Goal: Task Accomplishment & Management: Manage account settings

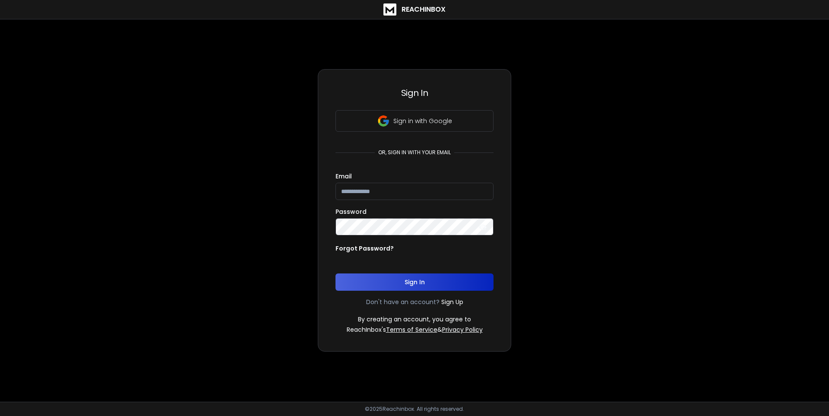
click at [425, 184] on input "email" at bounding box center [415, 191] width 158 height 17
paste input "**********"
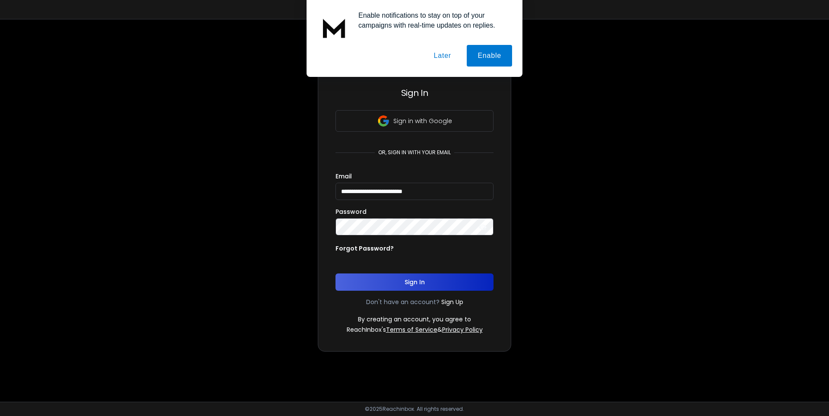
type input "**********"
click at [445, 56] on button "Later" at bounding box center [442, 56] width 39 height 22
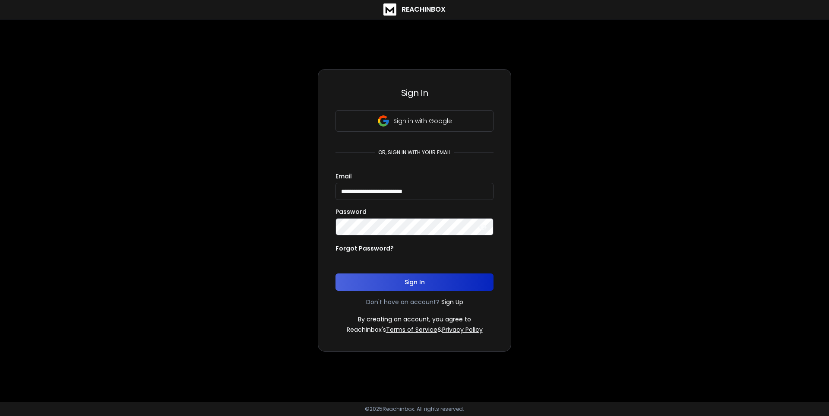
click at [374, 282] on button "Sign In" at bounding box center [415, 281] width 158 height 17
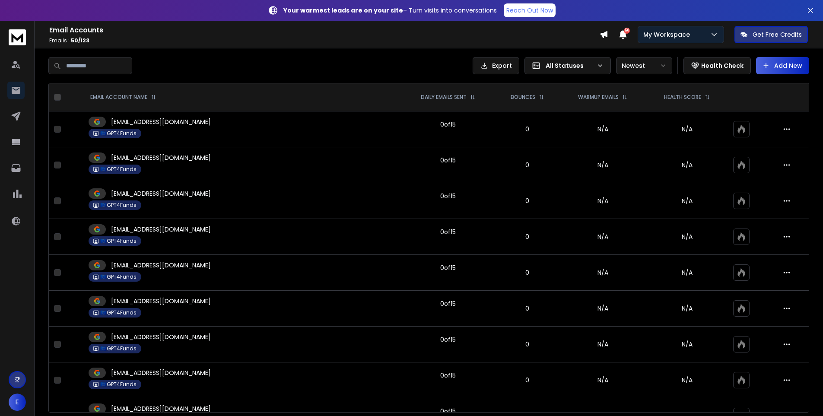
click at [700, 39] on button "My Workspace" at bounding box center [680, 34] width 86 height 17
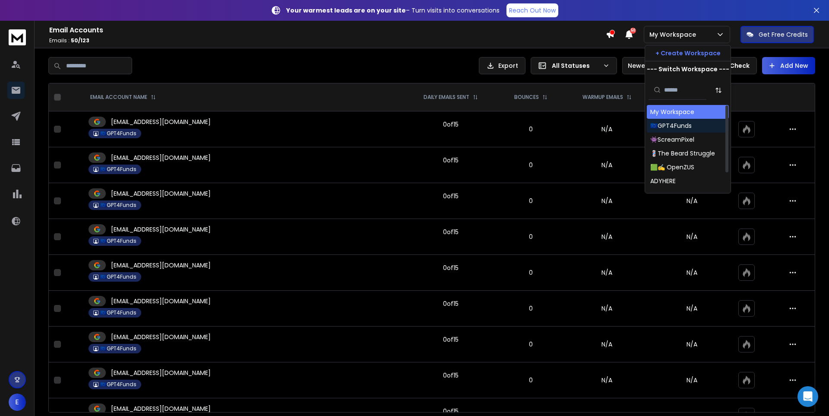
click at [668, 127] on div "🇪🇺GPT4Funds" at bounding box center [670, 125] width 41 height 9
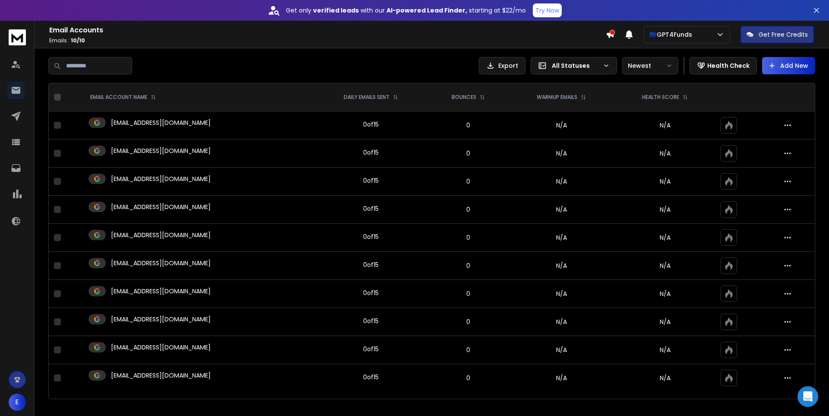
click at [778, 62] on button "Add New" at bounding box center [788, 65] width 53 height 17
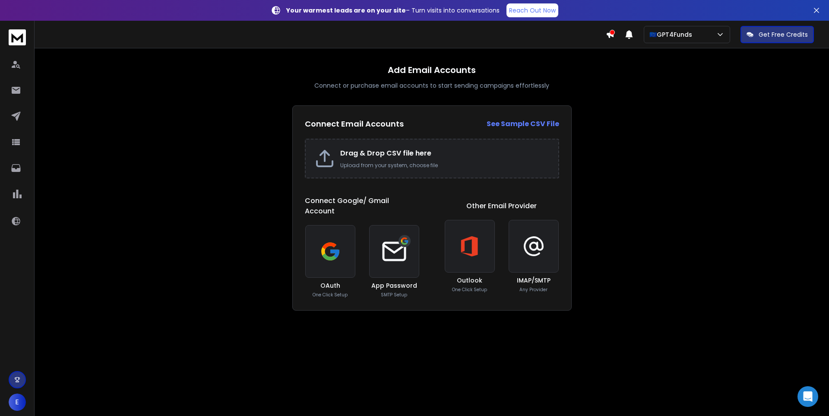
click at [332, 226] on div at bounding box center [330, 251] width 50 height 53
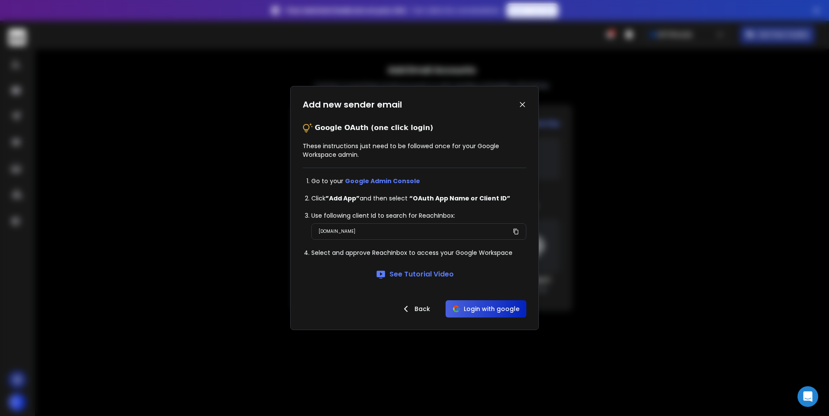
click at [498, 304] on button "Login with google" at bounding box center [486, 308] width 81 height 17
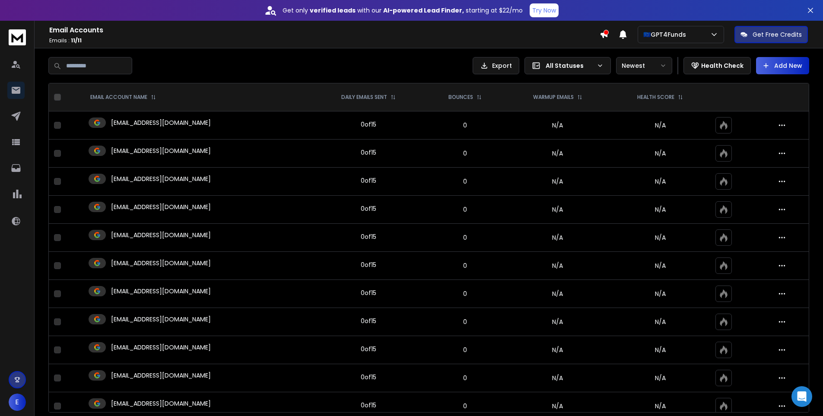
click at [777, 68] on button "Add New" at bounding box center [782, 65] width 53 height 17
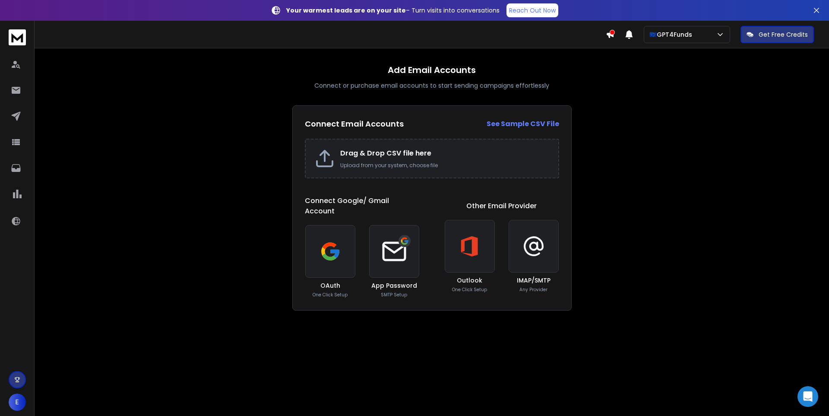
click at [336, 238] on icon at bounding box center [331, 251] width 22 height 26
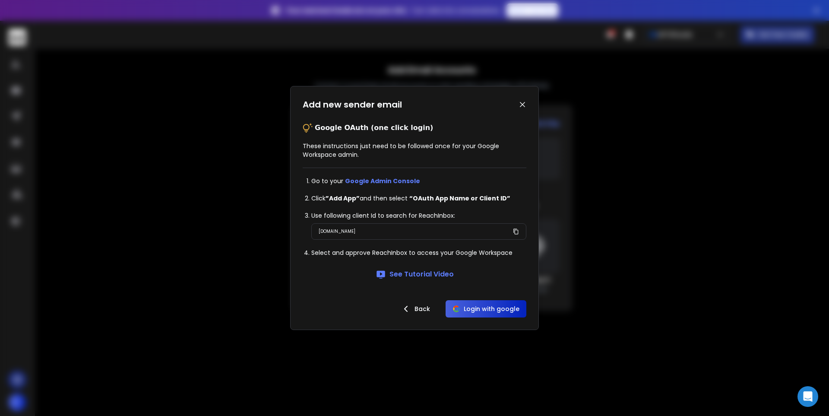
click at [474, 305] on button "Login with google" at bounding box center [486, 308] width 81 height 17
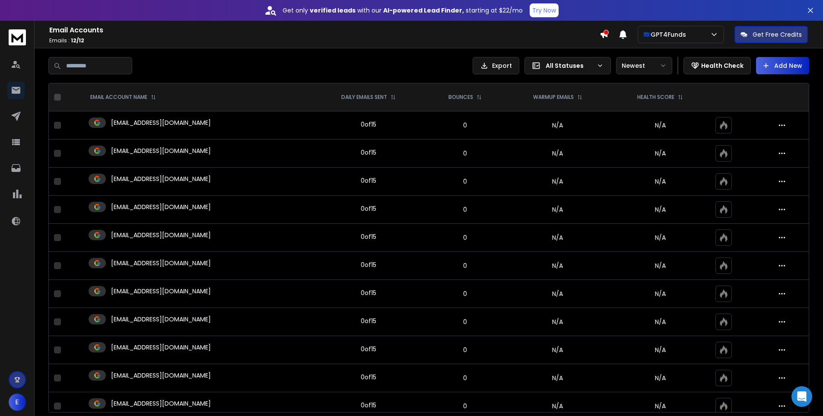
click at [785, 67] on button "Add New" at bounding box center [782, 65] width 53 height 17
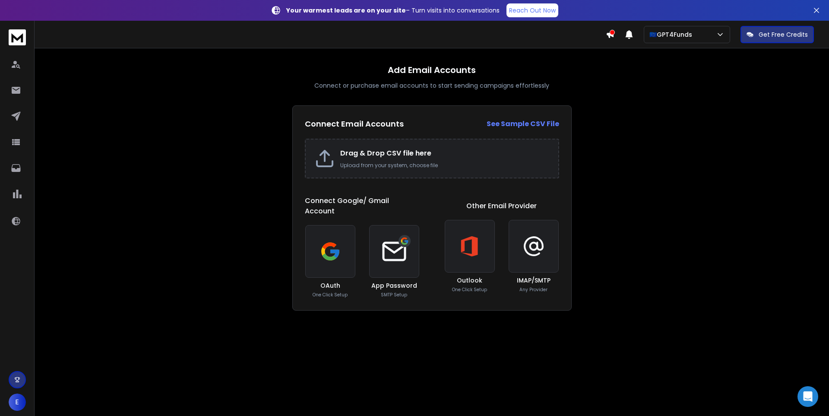
click at [323, 248] on icon at bounding box center [331, 251] width 22 height 26
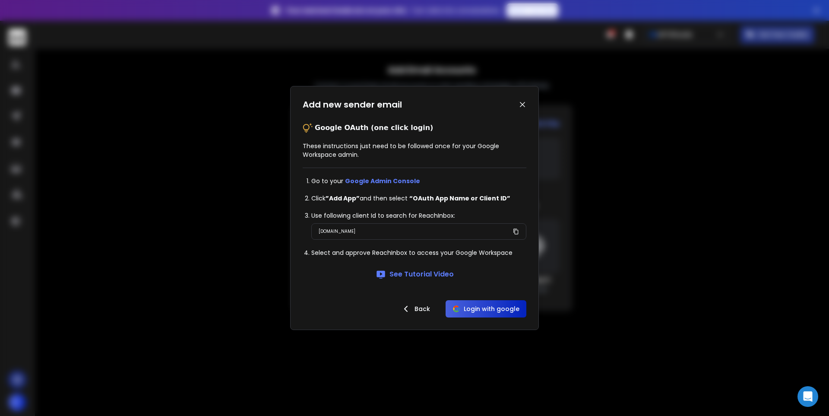
click at [489, 308] on button "Login with google" at bounding box center [486, 308] width 81 height 17
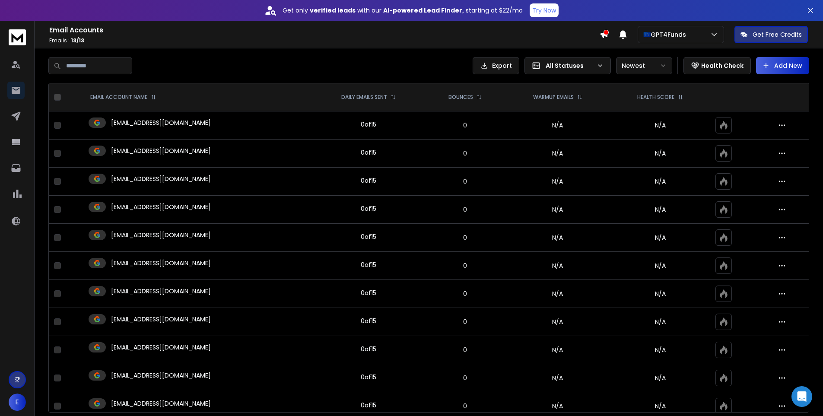
click at [791, 68] on button "Add New" at bounding box center [782, 65] width 53 height 17
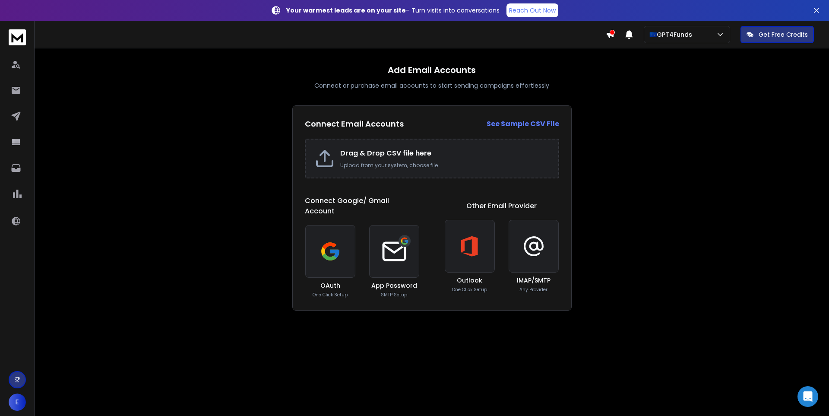
click at [331, 250] on icon at bounding box center [334, 254] width 9 height 9
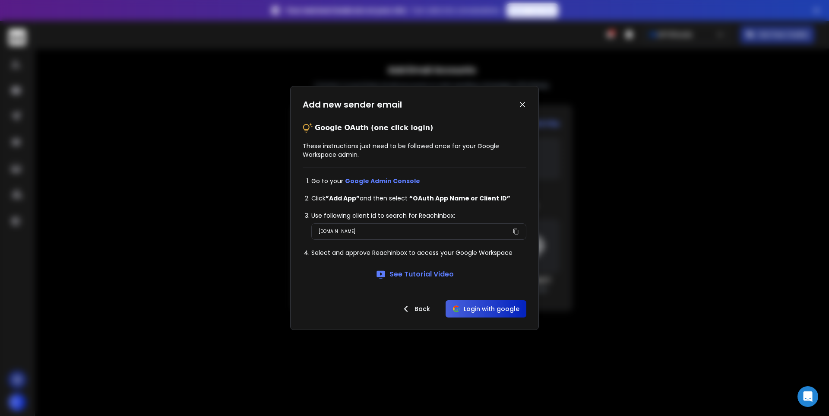
click at [481, 307] on button "Login with google" at bounding box center [486, 308] width 81 height 17
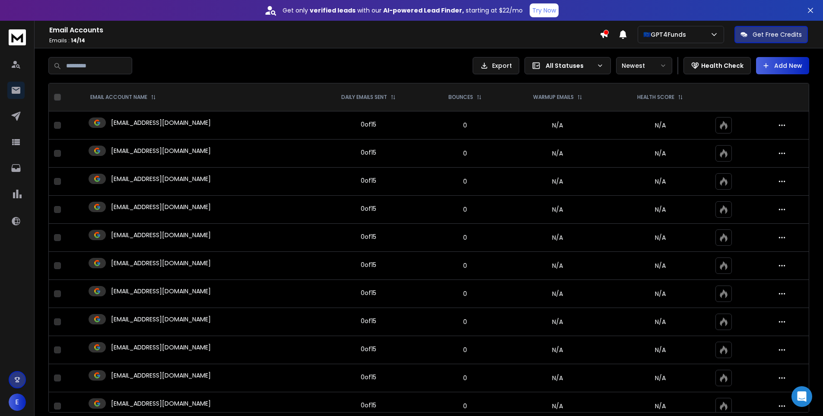
click at [776, 72] on button "Add New" at bounding box center [782, 65] width 53 height 17
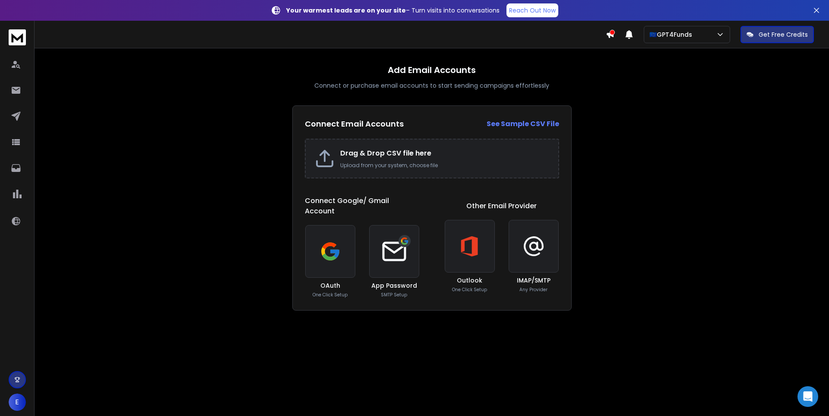
click at [335, 250] on icon at bounding box center [334, 254] width 9 height 9
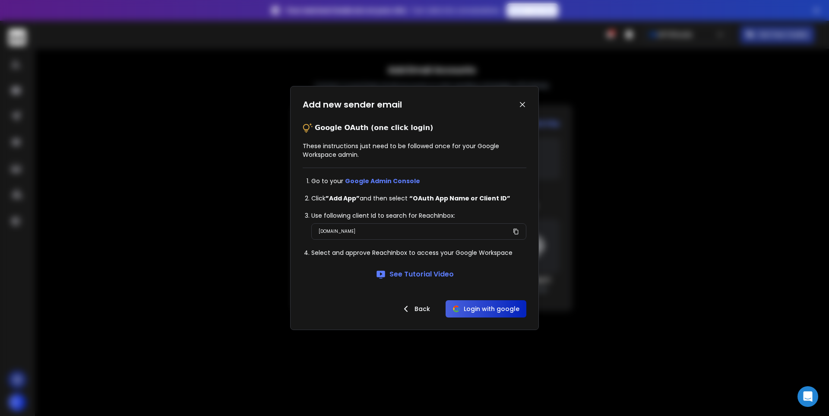
click at [490, 307] on button "Login with google" at bounding box center [486, 308] width 81 height 17
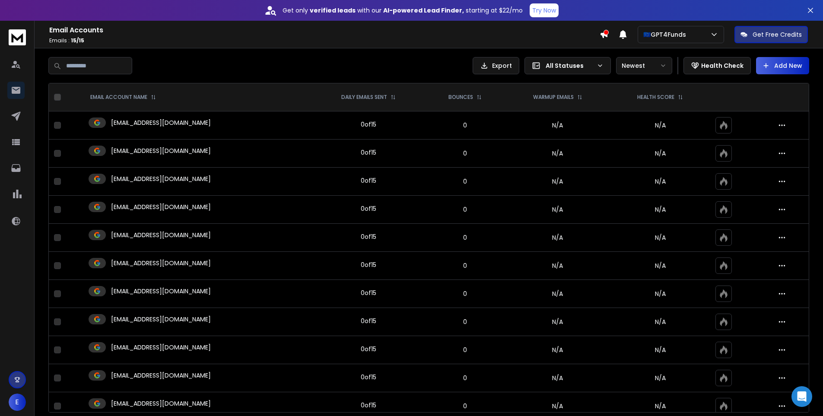
click at [798, 63] on button "Add New" at bounding box center [782, 65] width 53 height 17
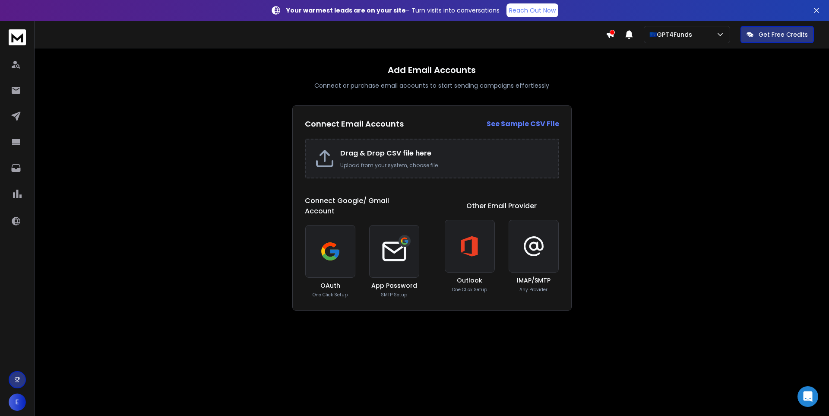
click at [330, 243] on icon at bounding box center [331, 251] width 22 height 26
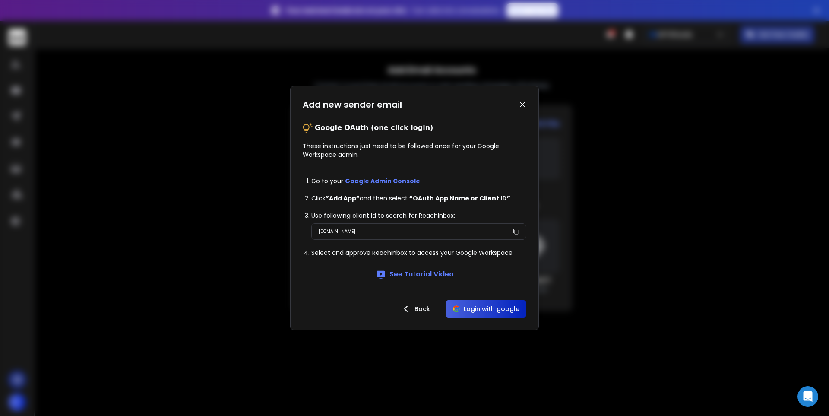
click at [512, 317] on button "Login with google" at bounding box center [486, 308] width 81 height 17
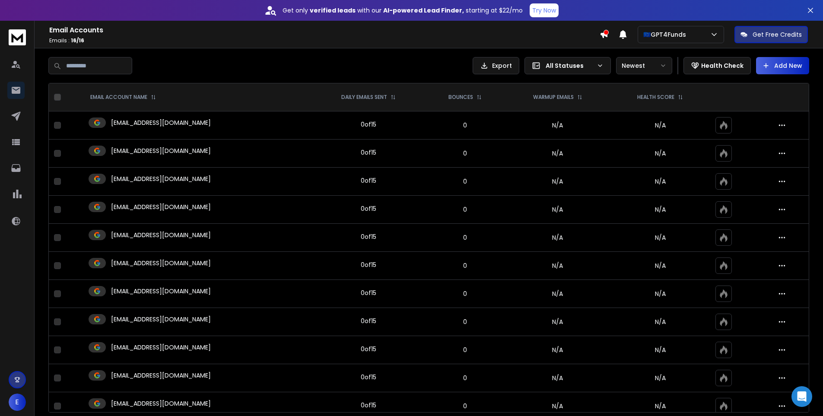
click at [804, 62] on button "Add New" at bounding box center [782, 65] width 53 height 17
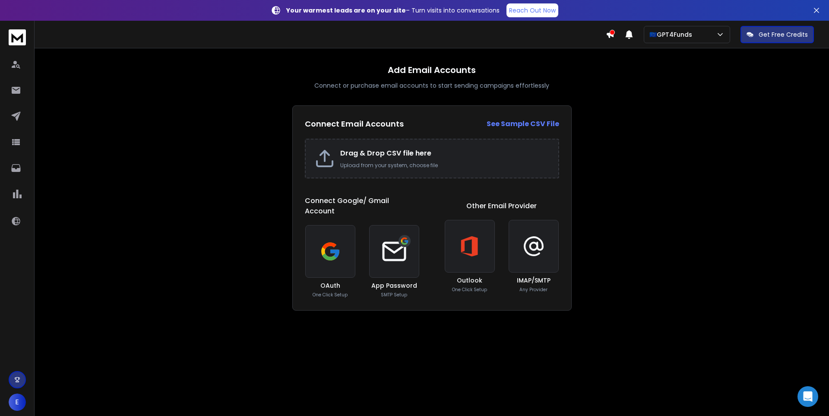
click at [334, 238] on icon at bounding box center [331, 251] width 22 height 26
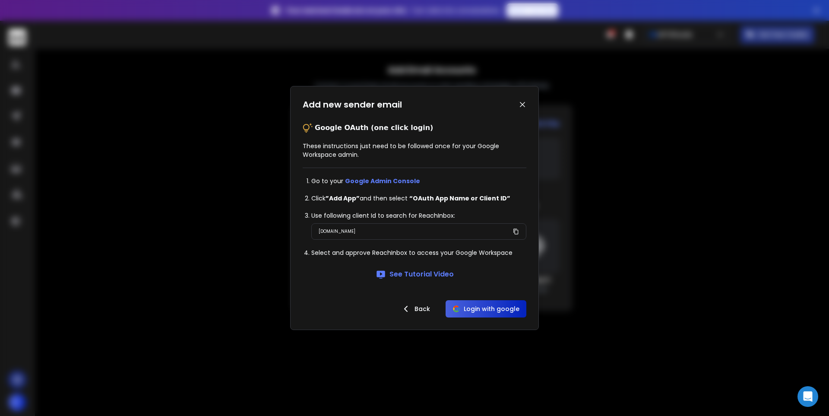
click at [507, 307] on button "Login with google" at bounding box center [486, 308] width 81 height 17
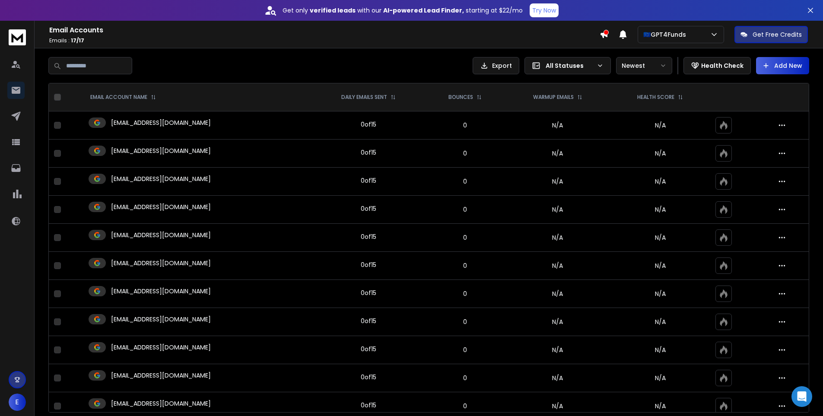
click at [786, 68] on button "Add New" at bounding box center [782, 65] width 53 height 17
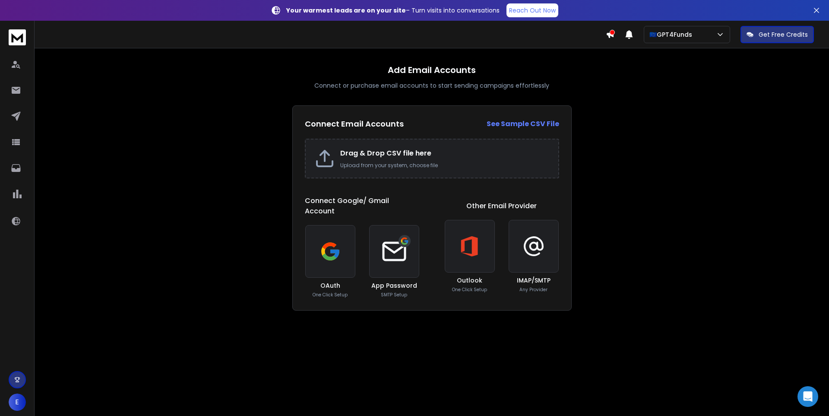
click at [339, 238] on icon at bounding box center [331, 251] width 22 height 26
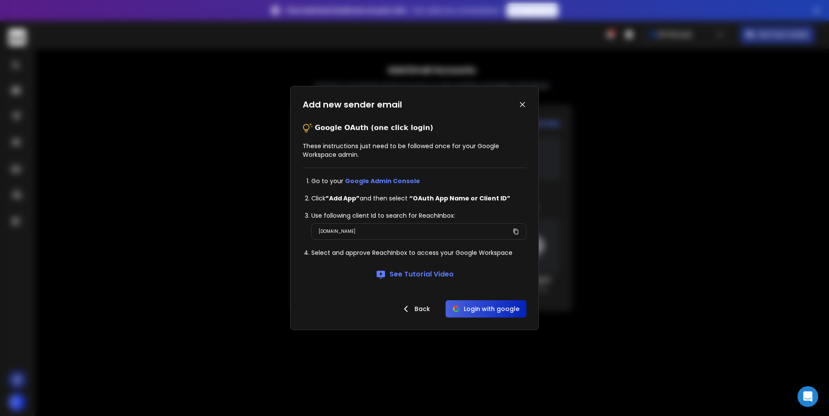
click at [497, 304] on button "Login with google" at bounding box center [486, 308] width 81 height 17
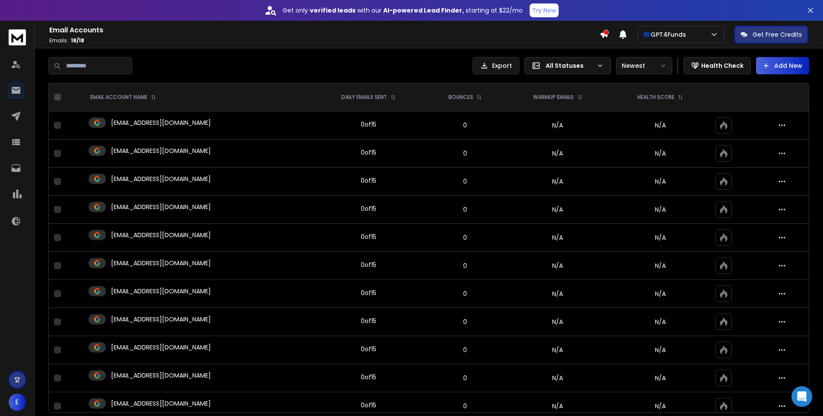
click at [788, 67] on button "Add New" at bounding box center [782, 65] width 53 height 17
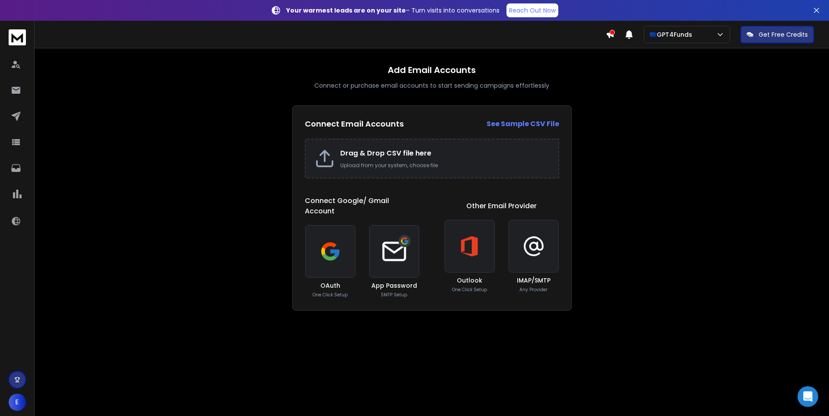
click at [325, 242] on icon at bounding box center [330, 251] width 18 height 18
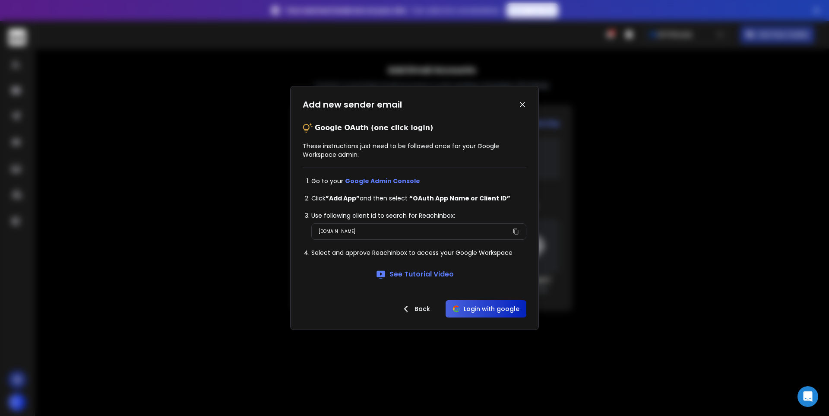
click at [507, 303] on button "Login with google" at bounding box center [486, 308] width 81 height 17
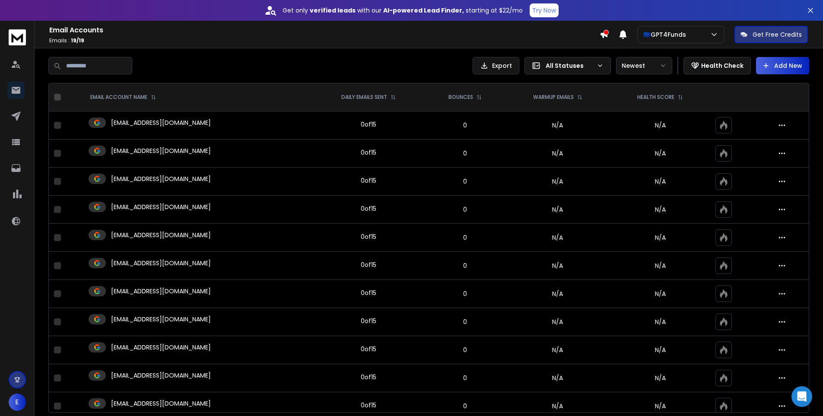
click at [795, 70] on button "Add New" at bounding box center [782, 65] width 53 height 17
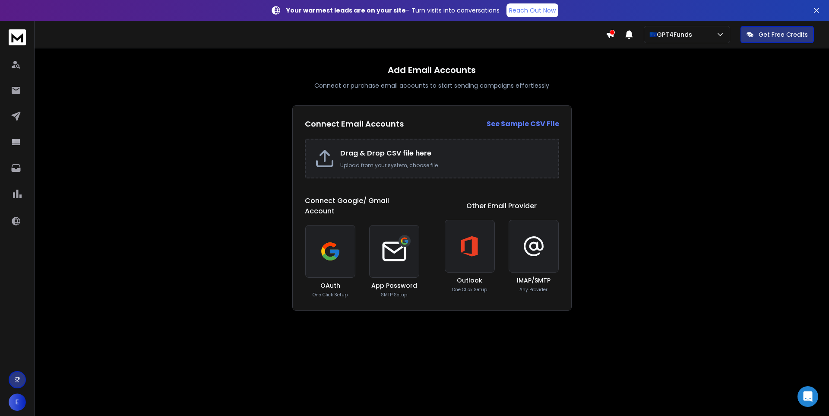
click at [317, 237] on div at bounding box center [330, 251] width 50 height 53
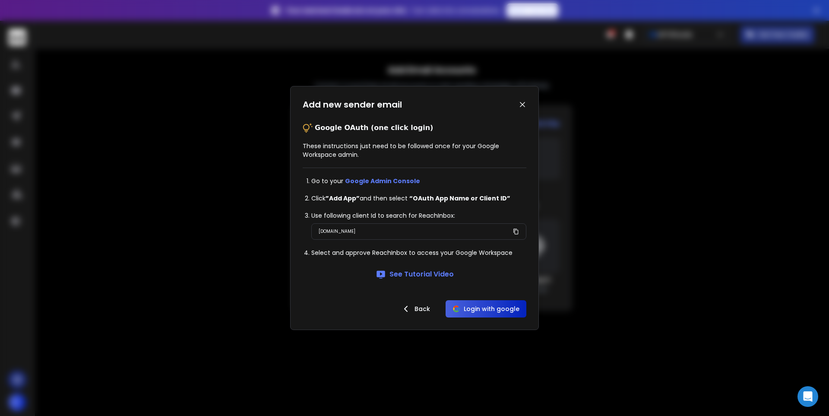
click at [496, 316] on button "Login with google" at bounding box center [486, 308] width 81 height 17
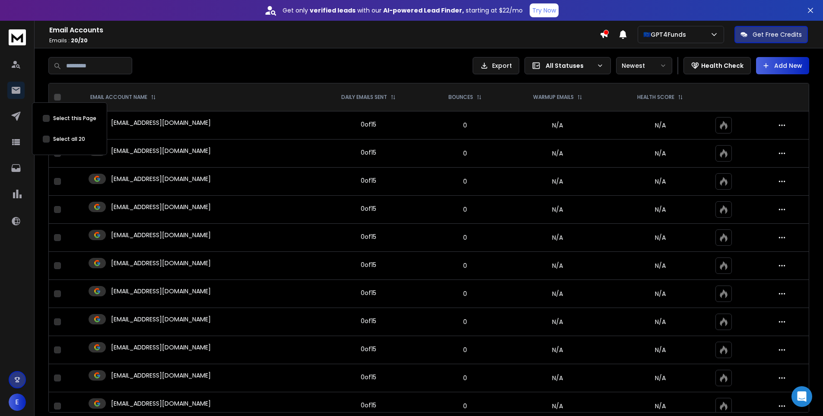
click at [60, 94] on button "Select this Page" at bounding box center [57, 97] width 7 height 7
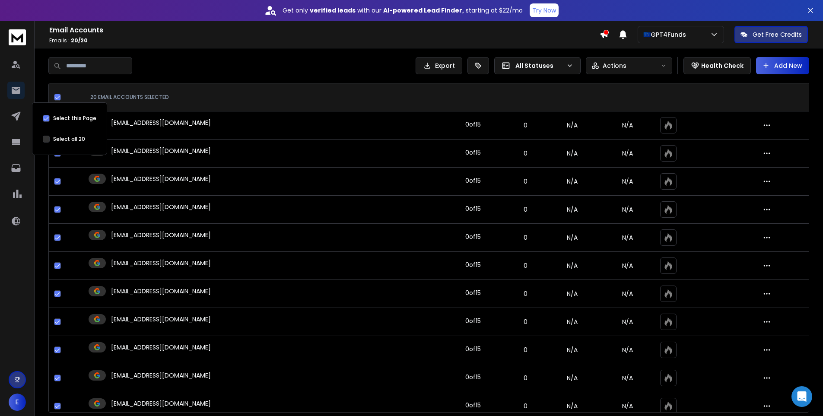
click at [49, 139] on button "Select this Page" at bounding box center [46, 139] width 7 height 7
click at [641, 70] on div "Actions" at bounding box center [624, 65] width 66 height 9
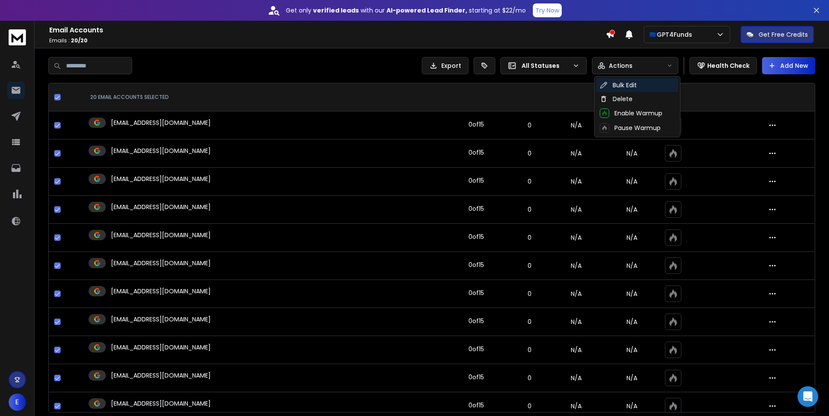
click at [630, 85] on div "Bulk Edit" at bounding box center [618, 85] width 37 height 9
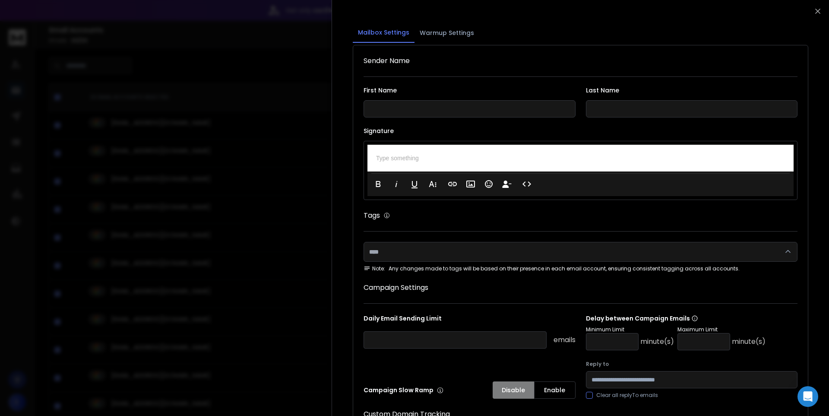
click at [473, 44] on div "Mailbox Settings Warmup Settings Sender Name First Name Last Name Signature Typ…" at bounding box center [581, 260] width 456 height 472
click at [471, 41] on button "Warmup Settings" at bounding box center [447, 32] width 65 height 19
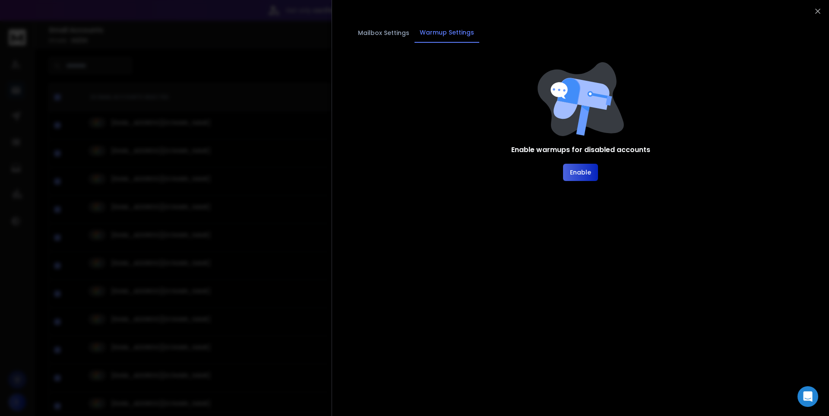
click at [582, 188] on div "Mailbox Settings Warmup Settings Enable warmups for disabled accounts Enable" at bounding box center [580, 102] width 476 height 184
click at [585, 175] on button "Enable" at bounding box center [580, 172] width 35 height 17
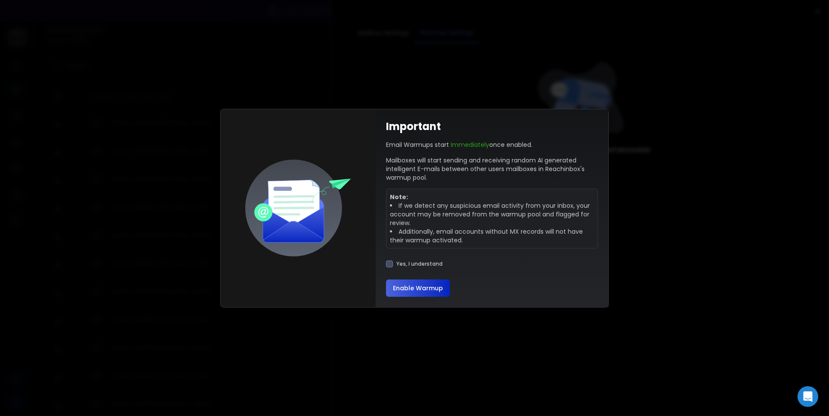
click at [388, 268] on div "Yes, I understand" at bounding box center [414, 263] width 57 height 17
click at [388, 266] on button "Yes, I understand" at bounding box center [389, 263] width 7 height 7
click at [403, 285] on button "Enable Warmup" at bounding box center [418, 287] width 64 height 17
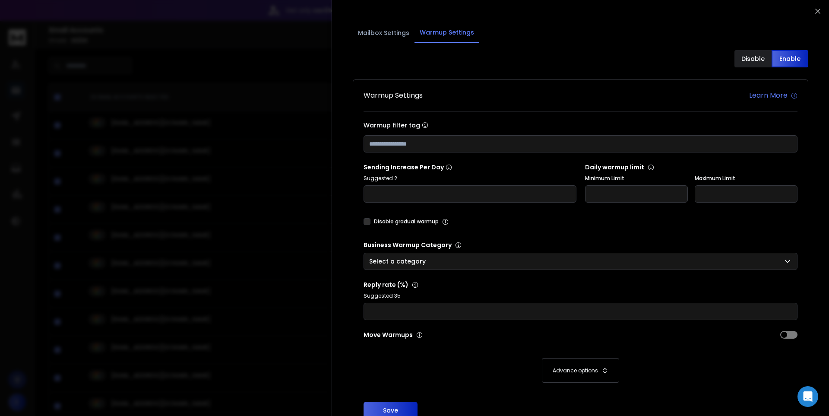
click at [465, 192] on input "number" at bounding box center [470, 193] width 213 height 17
type input "*"
click at [626, 197] on input "number" at bounding box center [636, 193] width 103 height 17
type input "**"
click at [725, 195] on input "number" at bounding box center [746, 193] width 103 height 17
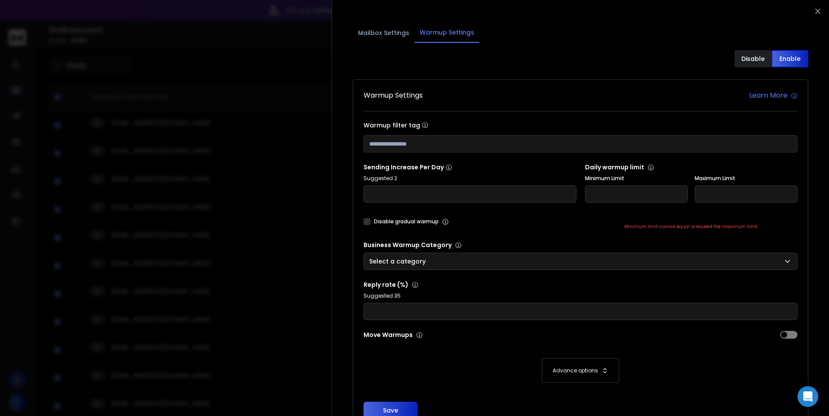
type input "**"
click at [649, 196] on input "**" at bounding box center [636, 193] width 103 height 17
type input "*"
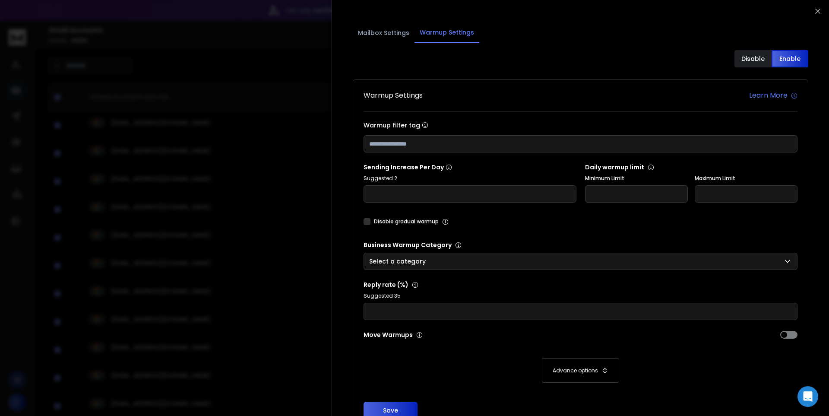
click at [542, 231] on form "Warmup Settings Learn More Warmup filter tag Sending Increase Per Day Suggested…" at bounding box center [581, 254] width 434 height 329
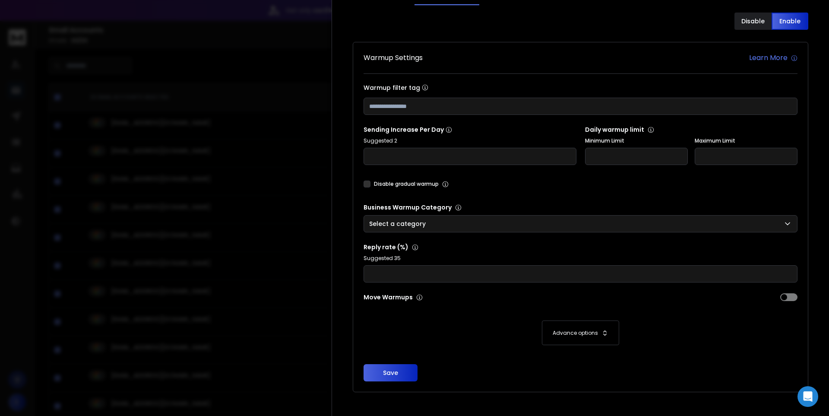
scroll to position [38, 0]
click at [458, 273] on input "number" at bounding box center [581, 273] width 434 height 17
type input "**"
click at [392, 373] on button "Save" at bounding box center [391, 372] width 54 height 17
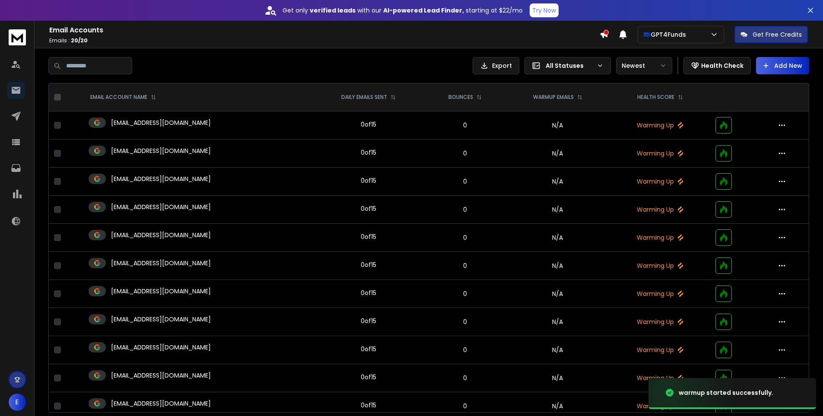
click at [62, 102] on th at bounding box center [66, 97] width 35 height 28
click at [58, 98] on button "Select this Page" at bounding box center [57, 97] width 7 height 7
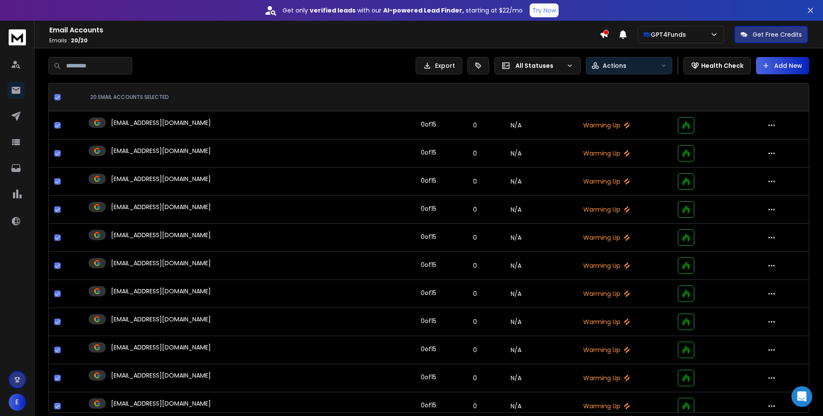
click at [608, 68] on p "Actions" at bounding box center [614, 65] width 24 height 9
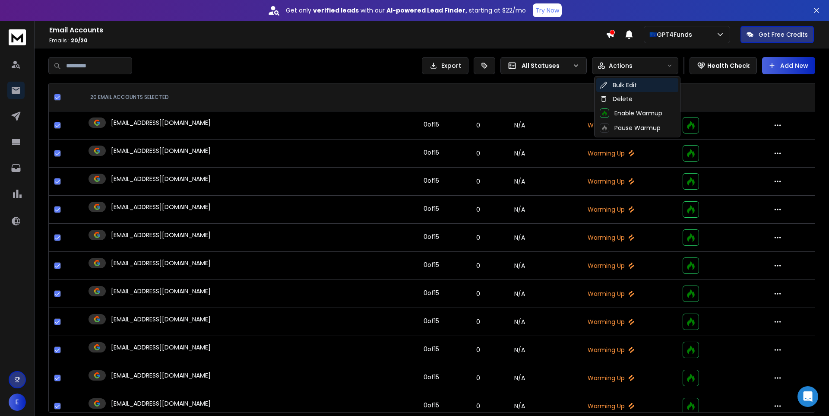
click at [632, 85] on div "Bulk Edit" at bounding box center [618, 85] width 37 height 9
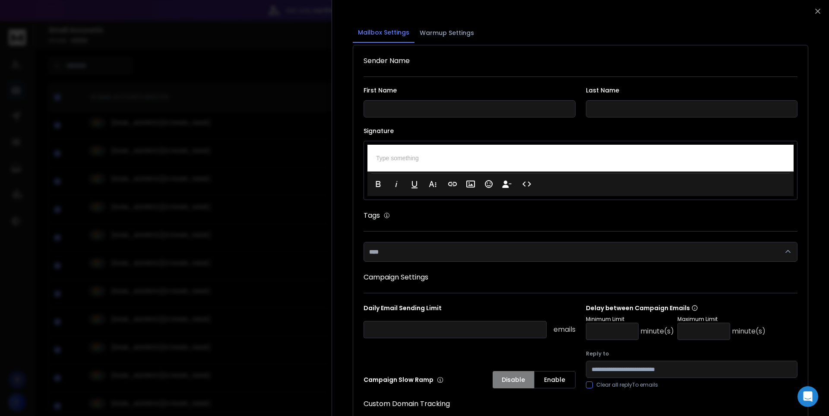
click at [443, 336] on input "number" at bounding box center [455, 329] width 183 height 17
type input "**"
click at [595, 329] on input "number" at bounding box center [612, 331] width 53 height 17
type input "*"
click at [694, 333] on input "number" at bounding box center [704, 331] width 53 height 17
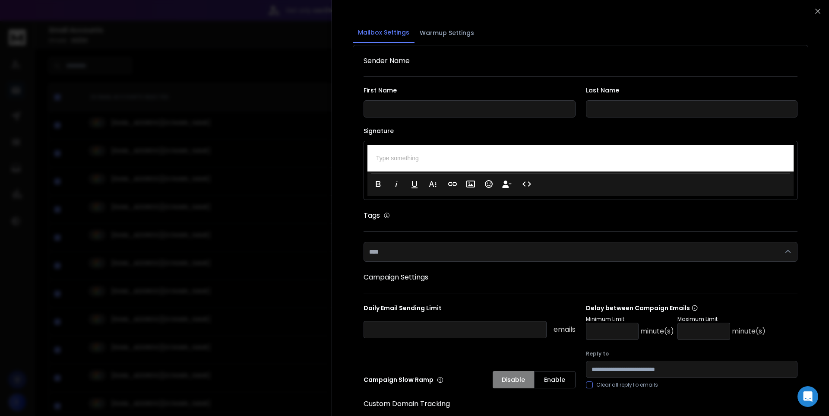
type input "*"
click at [744, 349] on div "Daily Email Sending Limit ** emails Delay between Campaign Emails Minimum Limit…" at bounding box center [581, 346] width 434 height 85
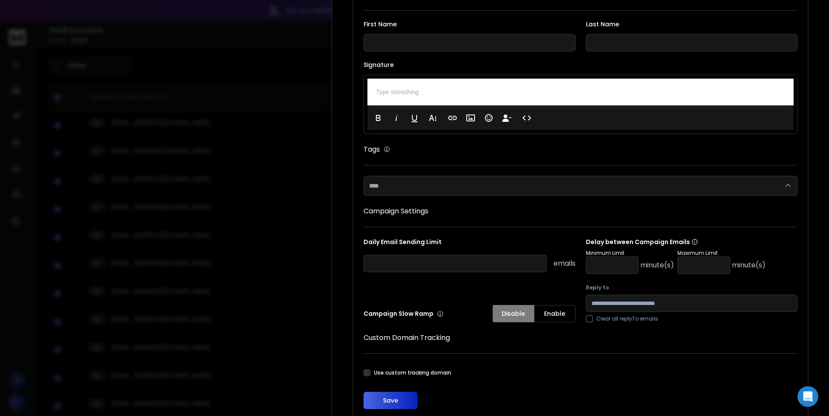
scroll to position [94, 0]
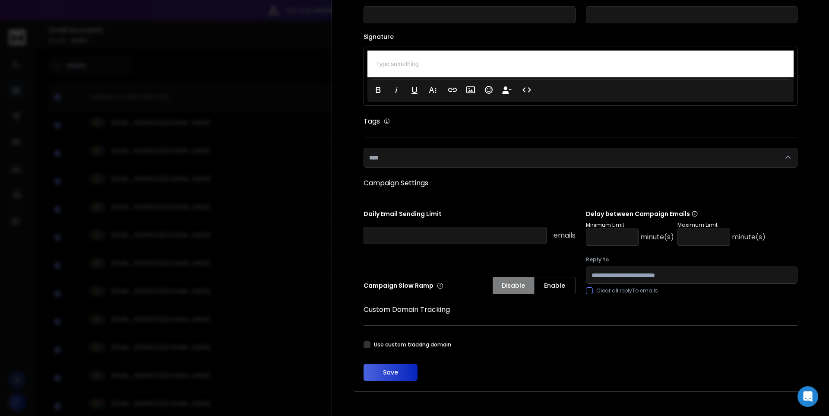
click at [399, 376] on button "Save" at bounding box center [391, 372] width 54 height 17
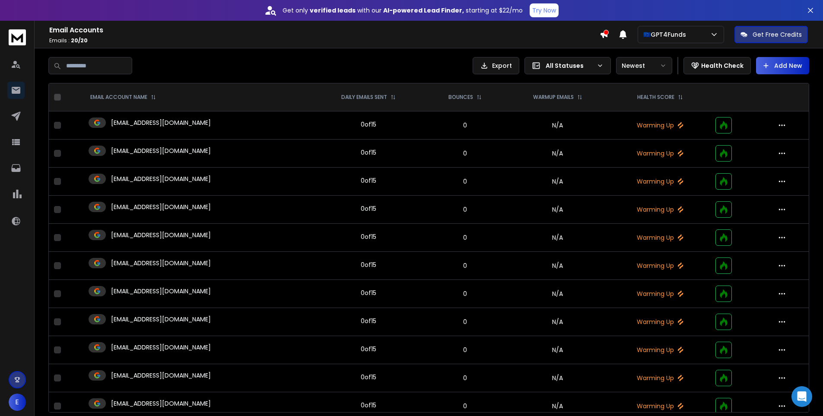
click at [294, 127] on div "[EMAIL_ADDRESS][DOMAIN_NAME]" at bounding box center [198, 122] width 218 height 10
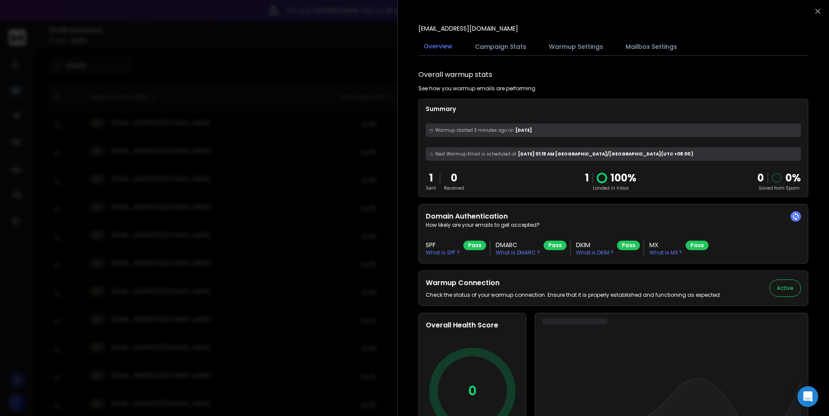
click at [557, 42] on button "Warmup Settings" at bounding box center [576, 46] width 65 height 19
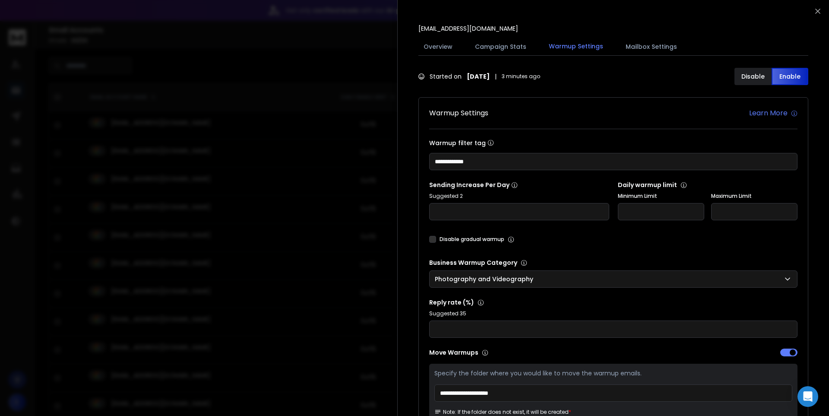
click at [635, 44] on button "Mailbox Settings" at bounding box center [652, 46] width 62 height 19
